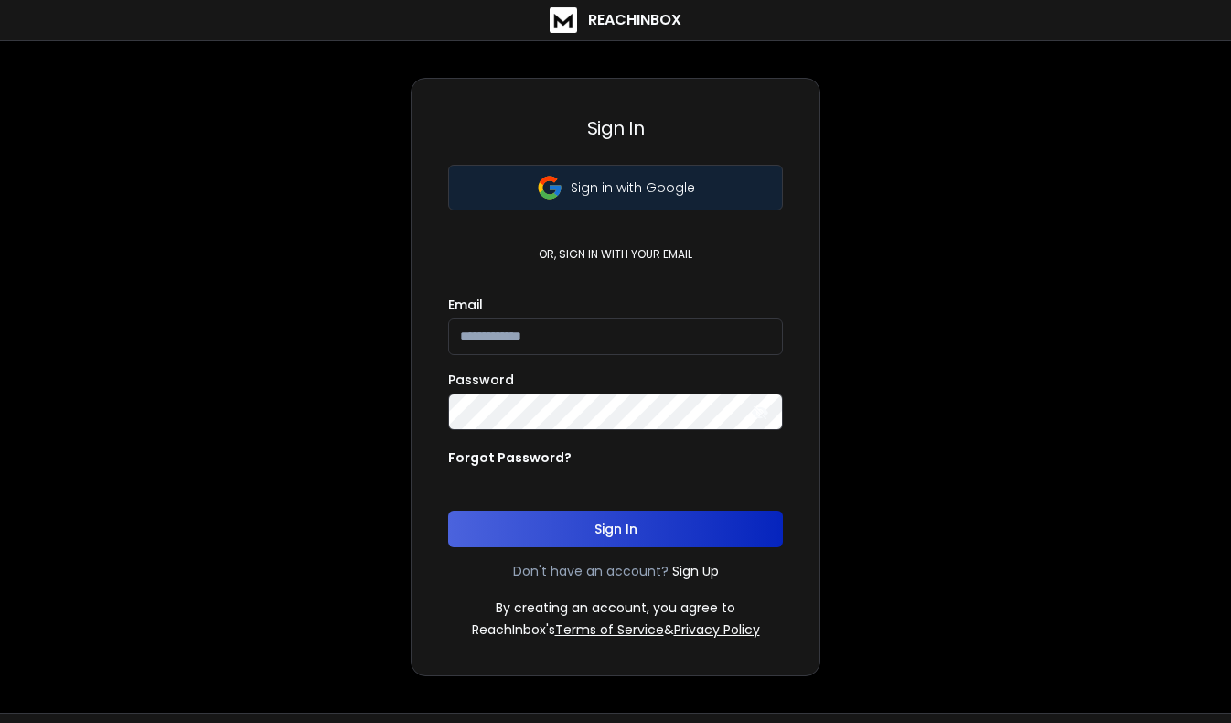
click at [617, 190] on p "Sign in with Google" at bounding box center [633, 187] width 124 height 18
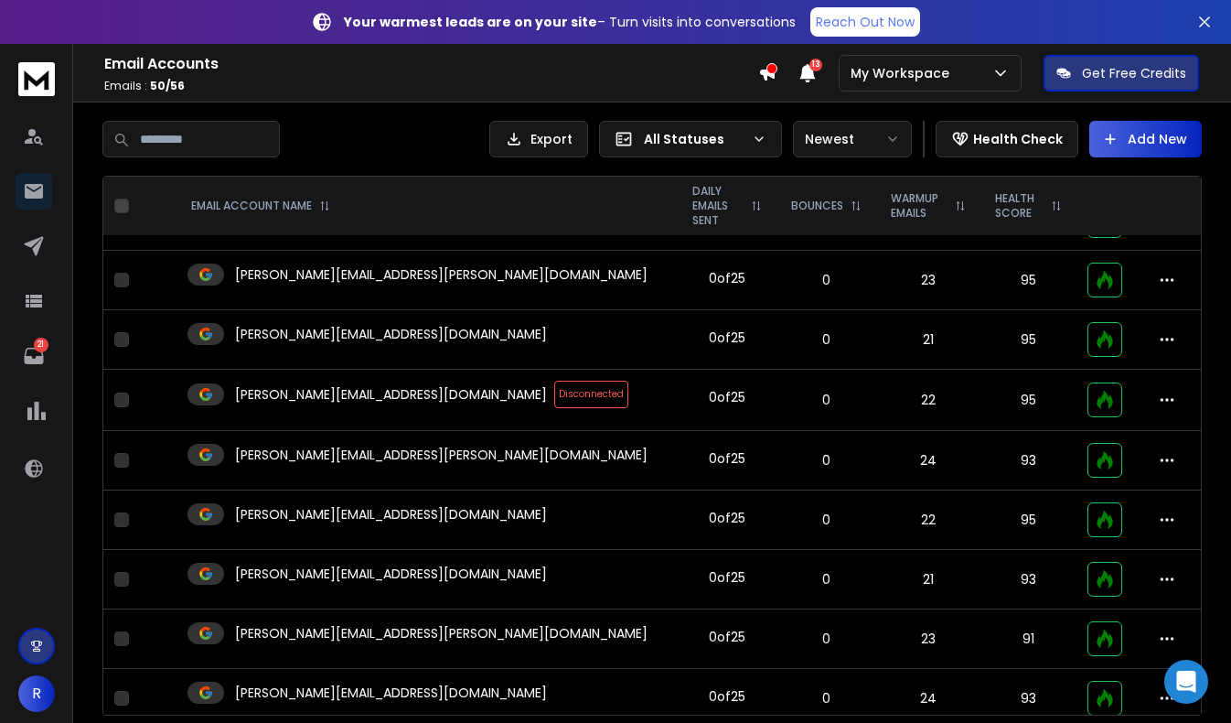
scroll to position [222, 0]
click at [554, 409] on span "Disconnected" at bounding box center [591, 395] width 74 height 27
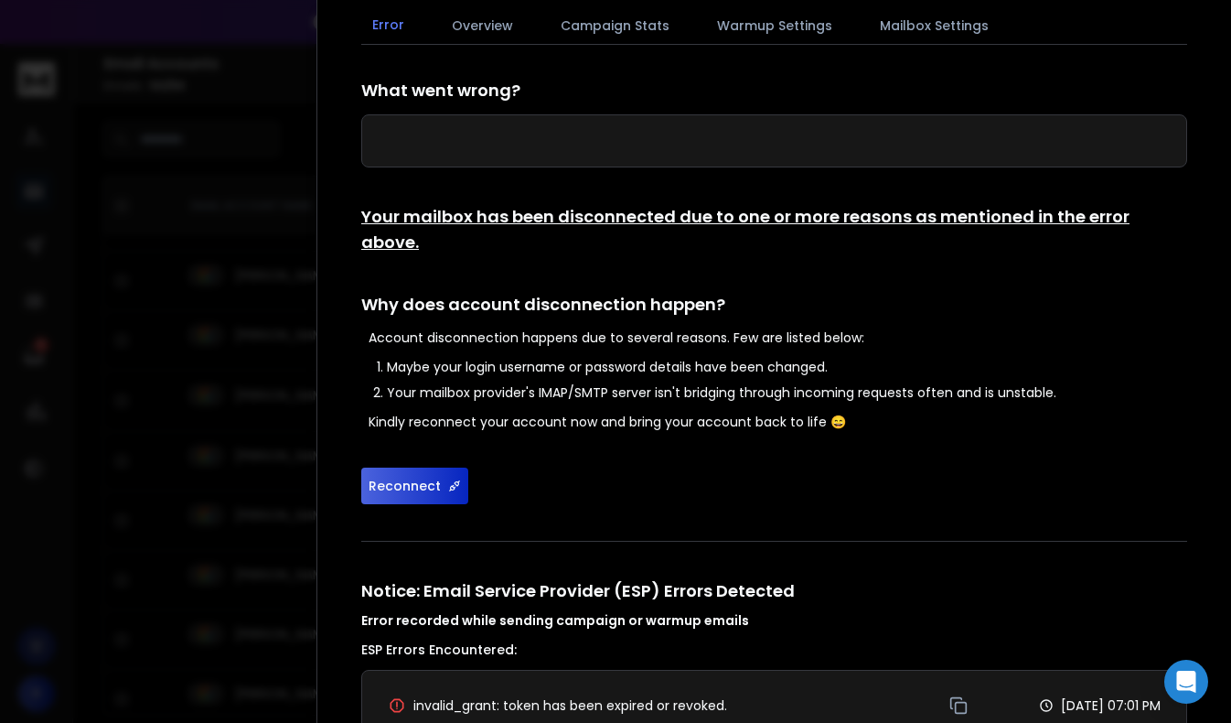
scroll to position [77, 0]
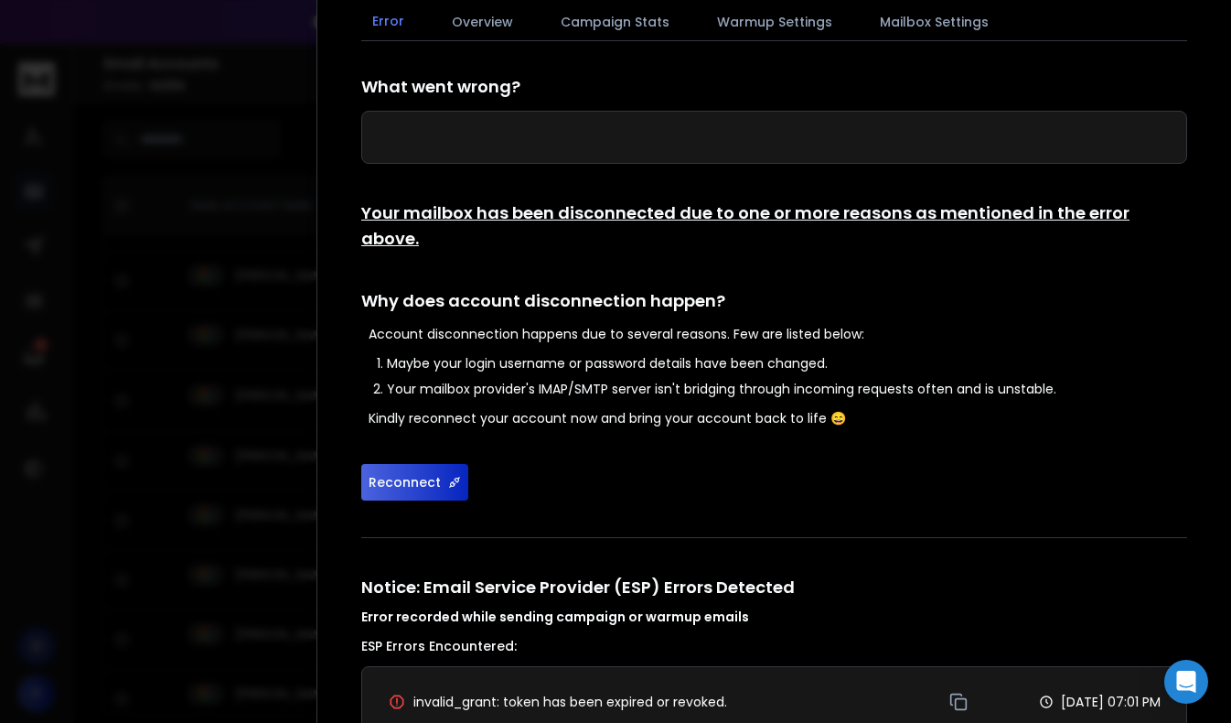
click at [432, 464] on button "Reconnect" at bounding box center [414, 482] width 107 height 37
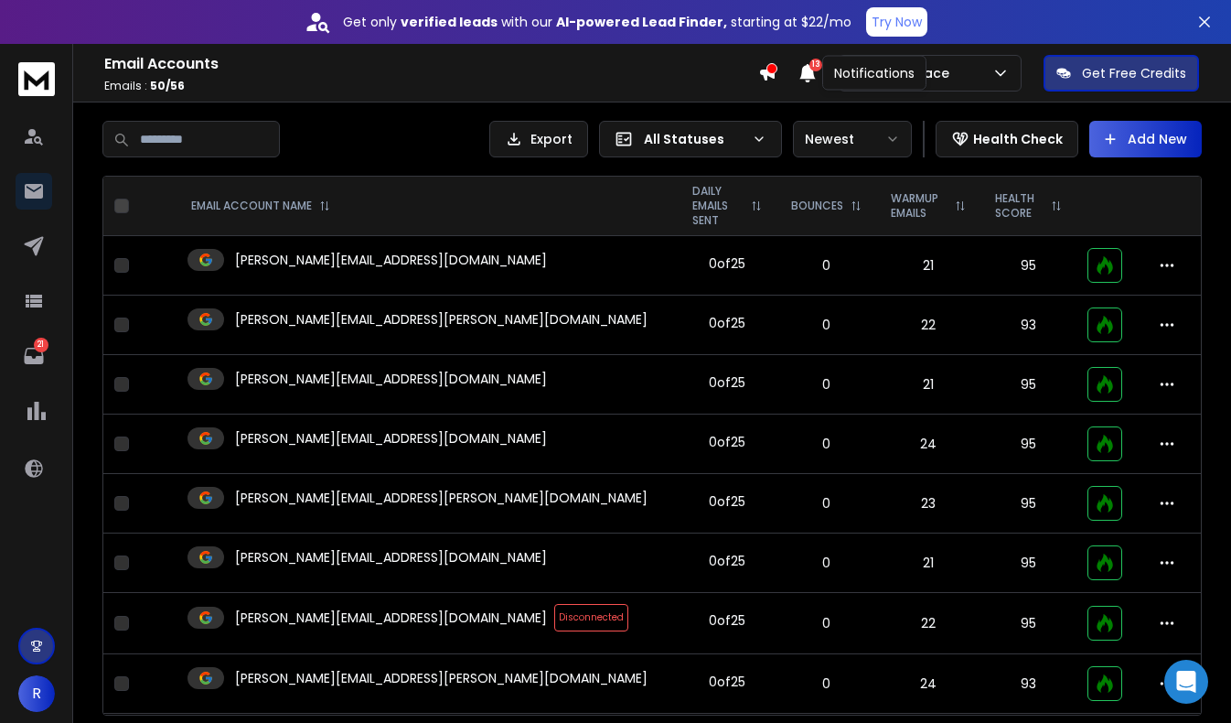
click at [811, 65] on icon at bounding box center [808, 72] width 16 height 18
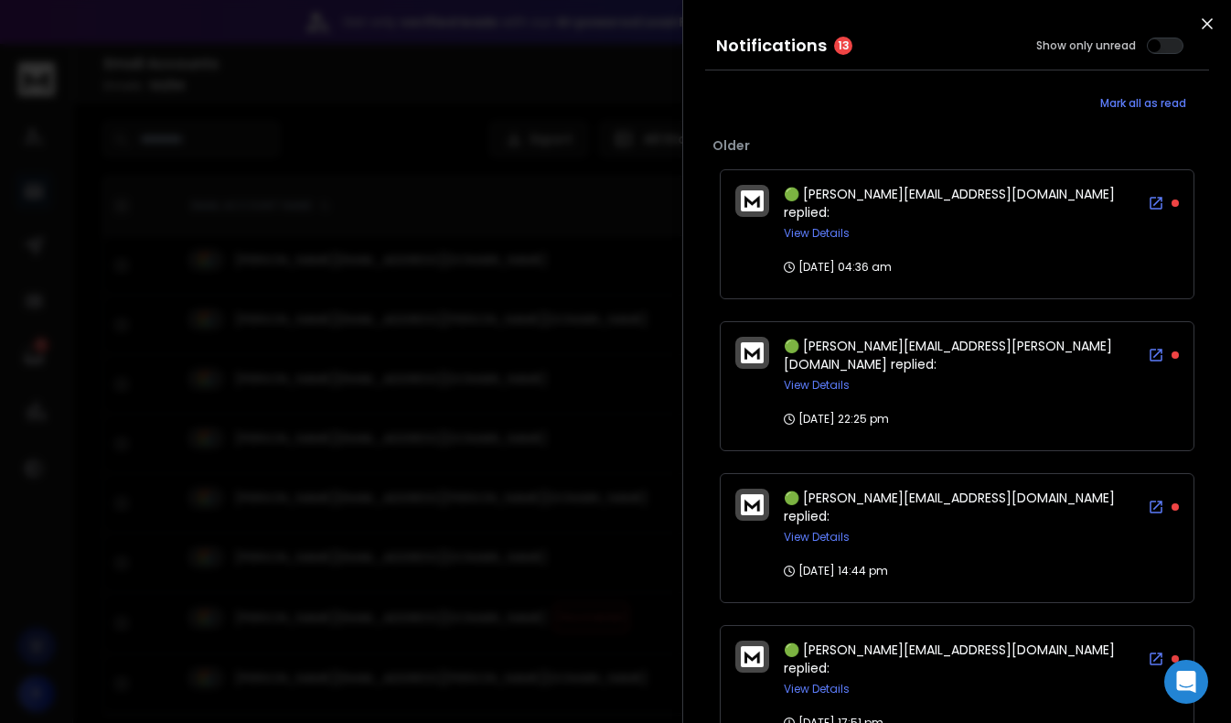
click at [1205, 25] on icon "button" at bounding box center [1208, 24] width 18 height 18
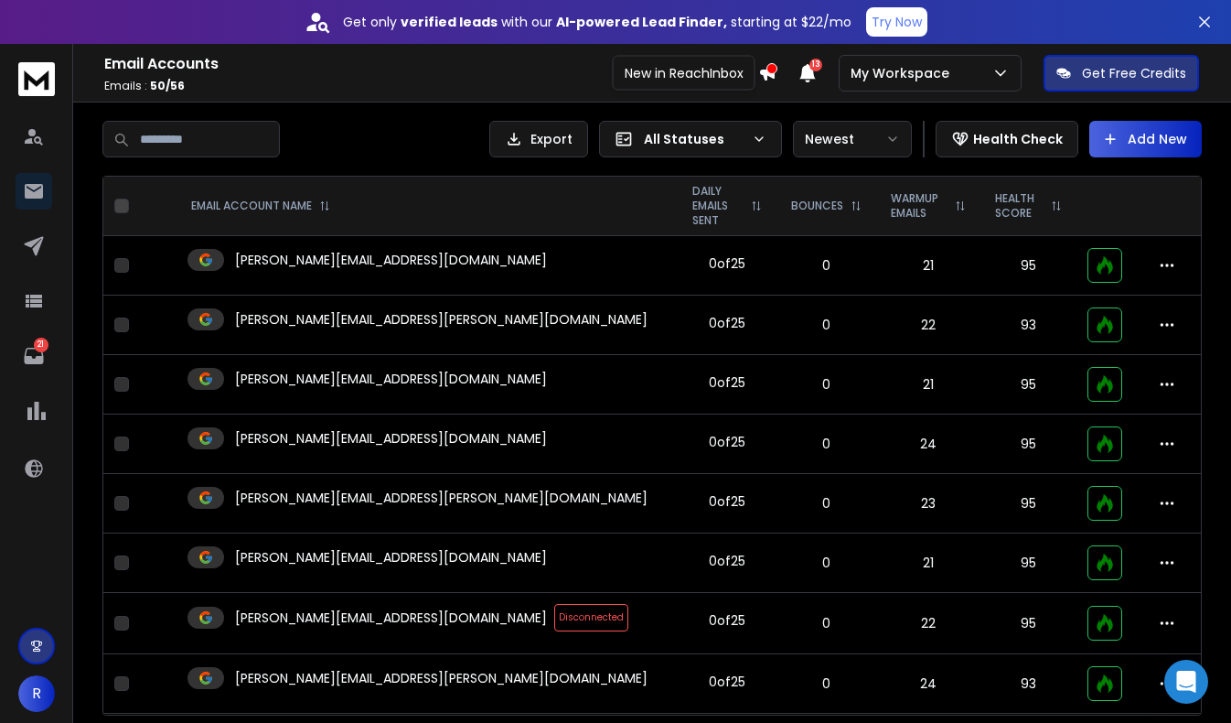
click at [776, 71] on div at bounding box center [772, 68] width 11 height 11
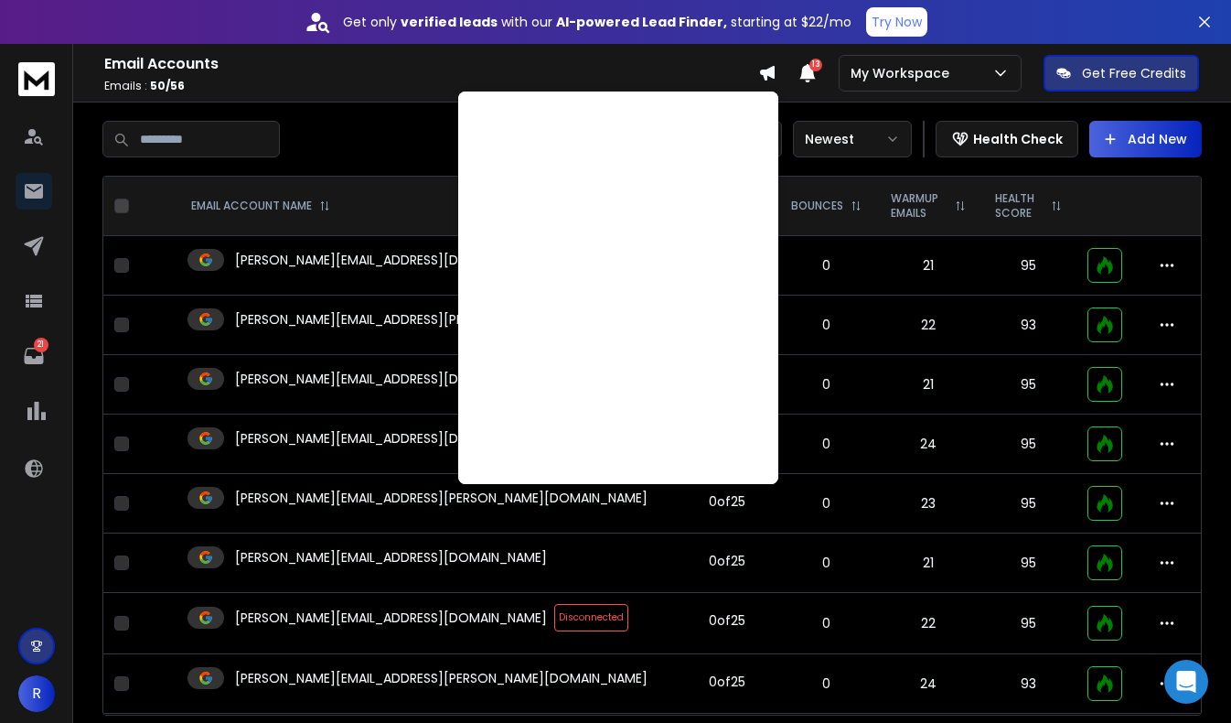
click at [400, 83] on p "Emails : 50 / 56" at bounding box center [431, 86] width 654 height 15
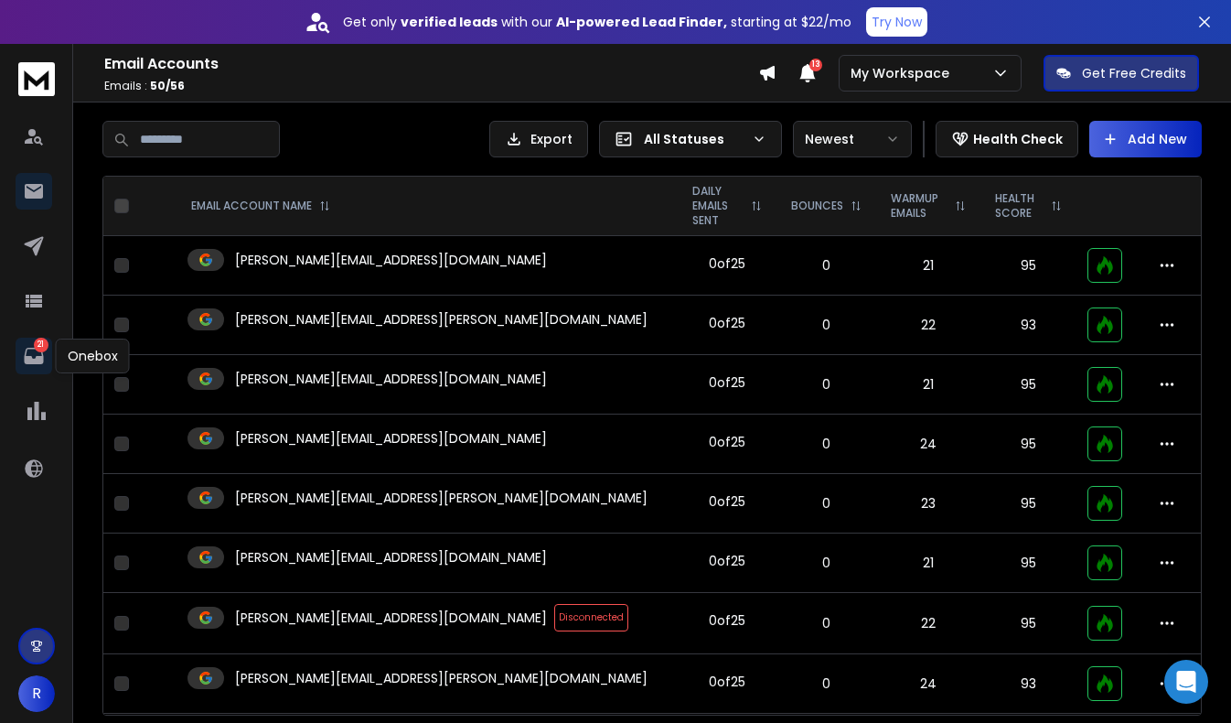
click at [38, 351] on p "21" at bounding box center [41, 345] width 15 height 15
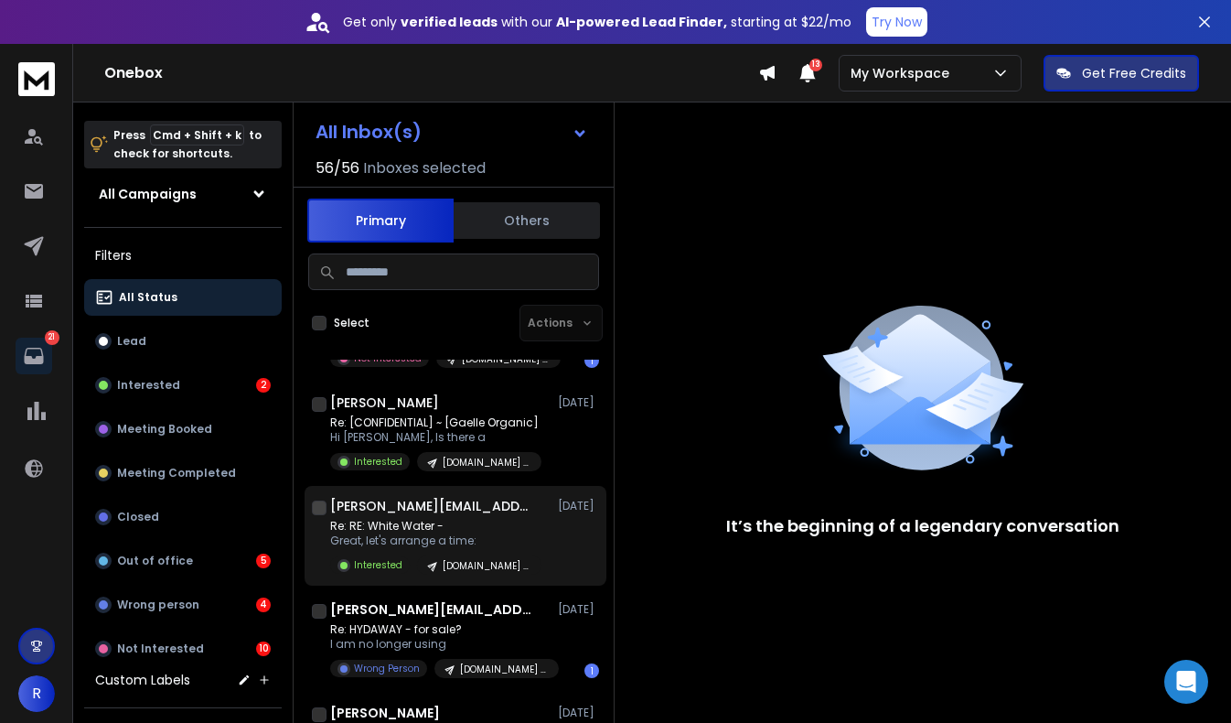
scroll to position [117, 0]
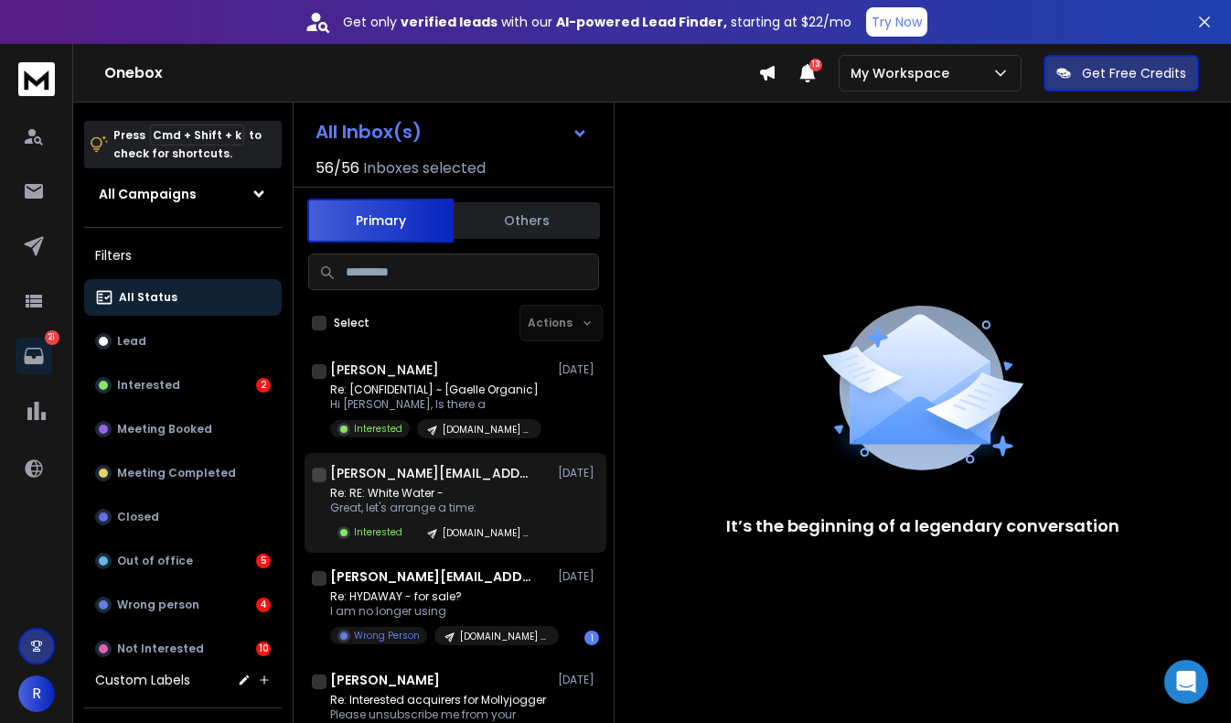
click at [401, 492] on p "Re: RE: White Water -" at bounding box center [435, 493] width 211 height 15
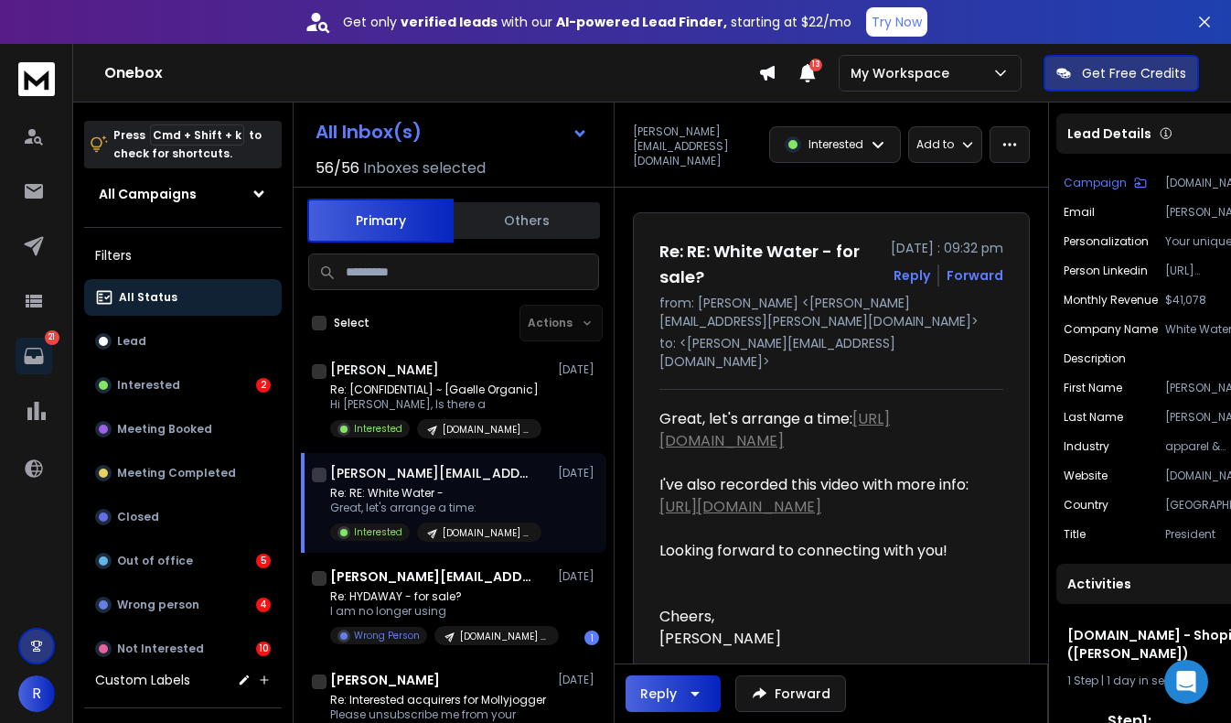
scroll to position [0, 0]
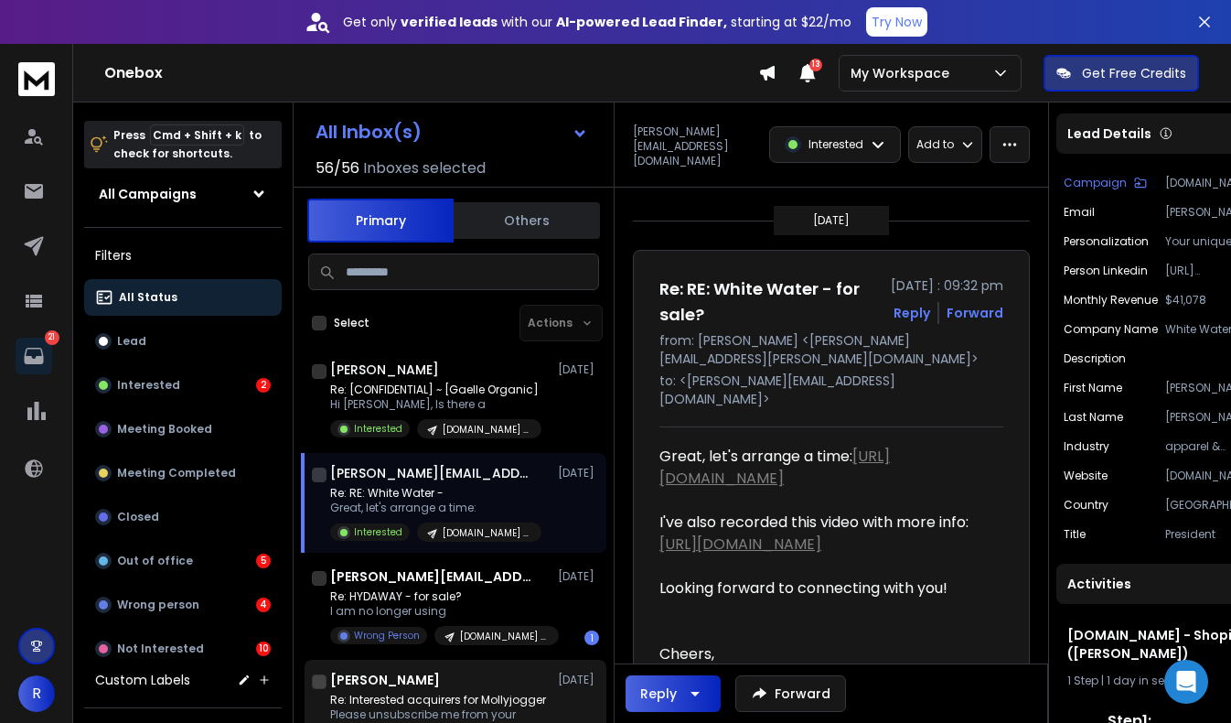
click at [453, 694] on p "Re: Interested acquirers for Mollyjogger" at bounding box center [440, 700] width 220 height 15
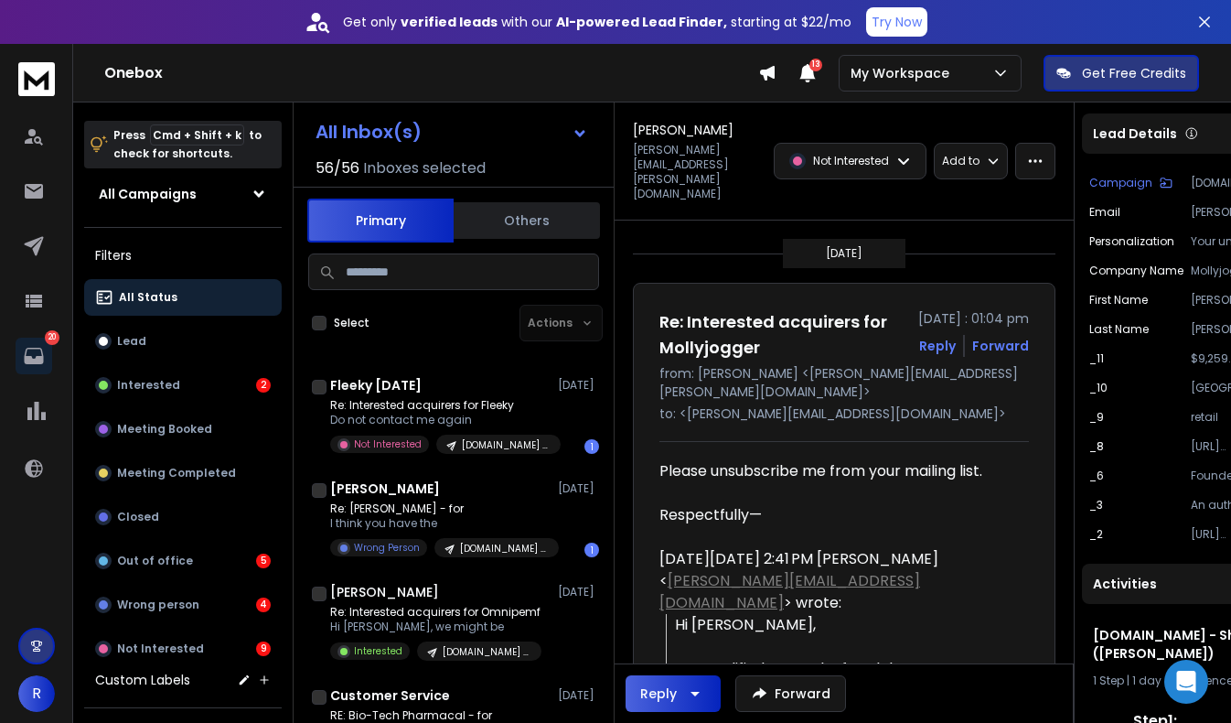
scroll to position [619, 0]
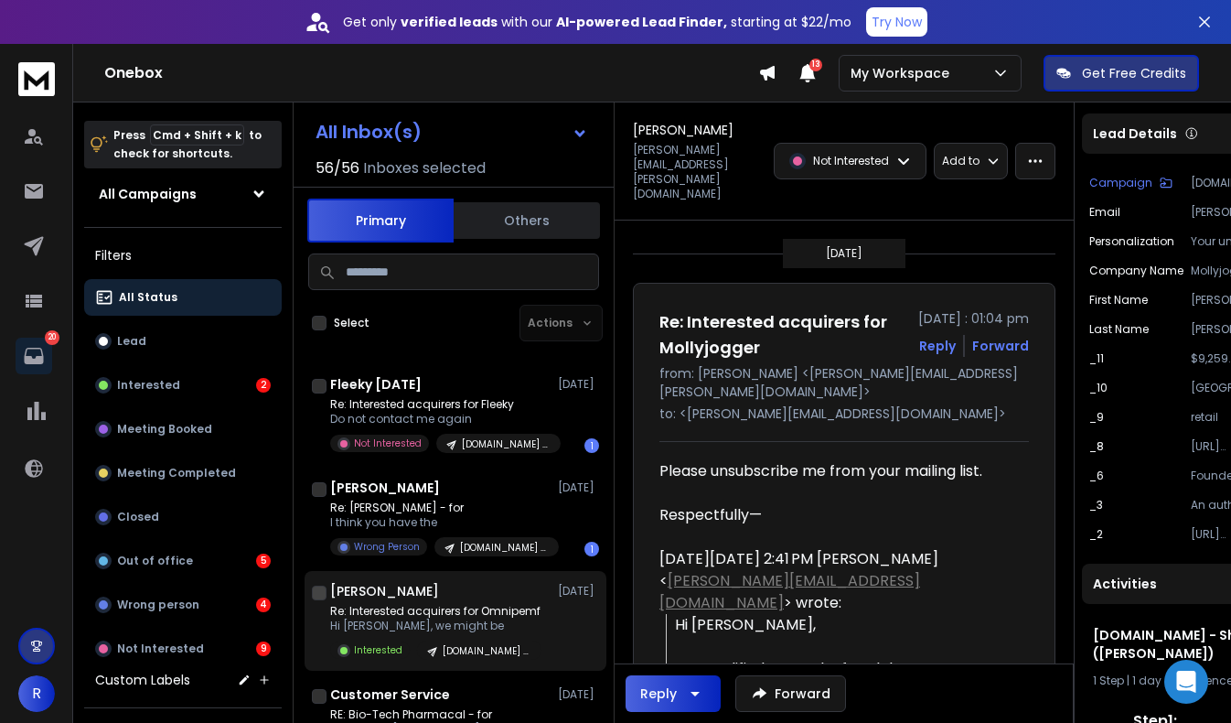
click at [414, 616] on p "Re: Interested acquirers for Omnipemf" at bounding box center [435, 611] width 211 height 15
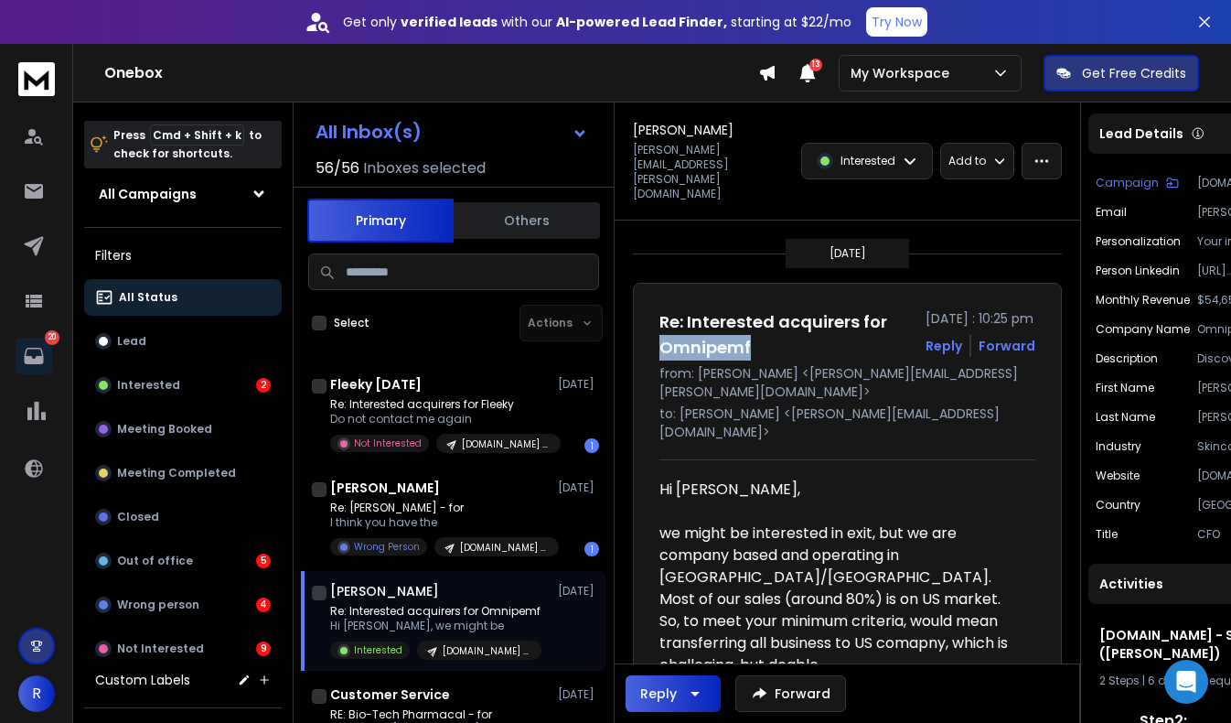
drag, startPoint x: 890, startPoint y: 279, endPoint x: 984, endPoint y: 279, distance: 94.2
click at [984, 309] on div "Re: Interested acquirers for Omnipemf 16 July 2025 : 10:25 pm Reply Forward" at bounding box center [848, 334] width 376 height 51
copy h1 "Omnipemf"
click at [31, 189] on icon at bounding box center [34, 191] width 22 height 22
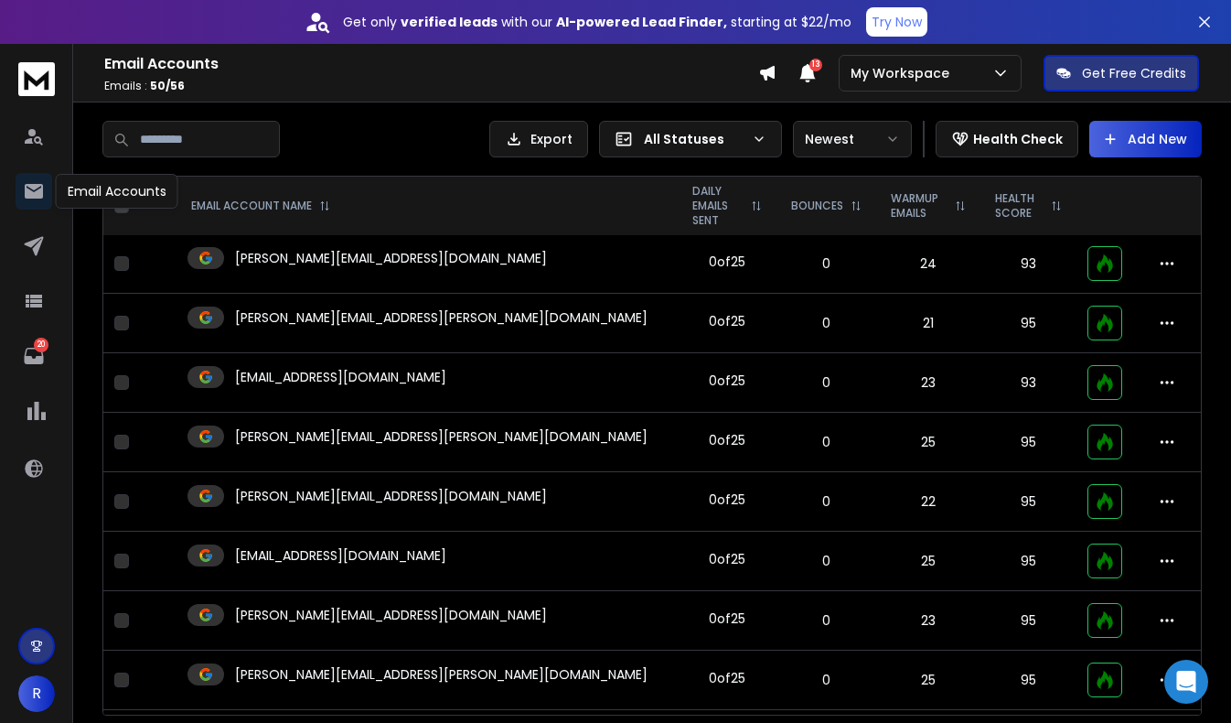
scroll to position [665, 0]
